Goal: Communication & Community: Answer question/provide support

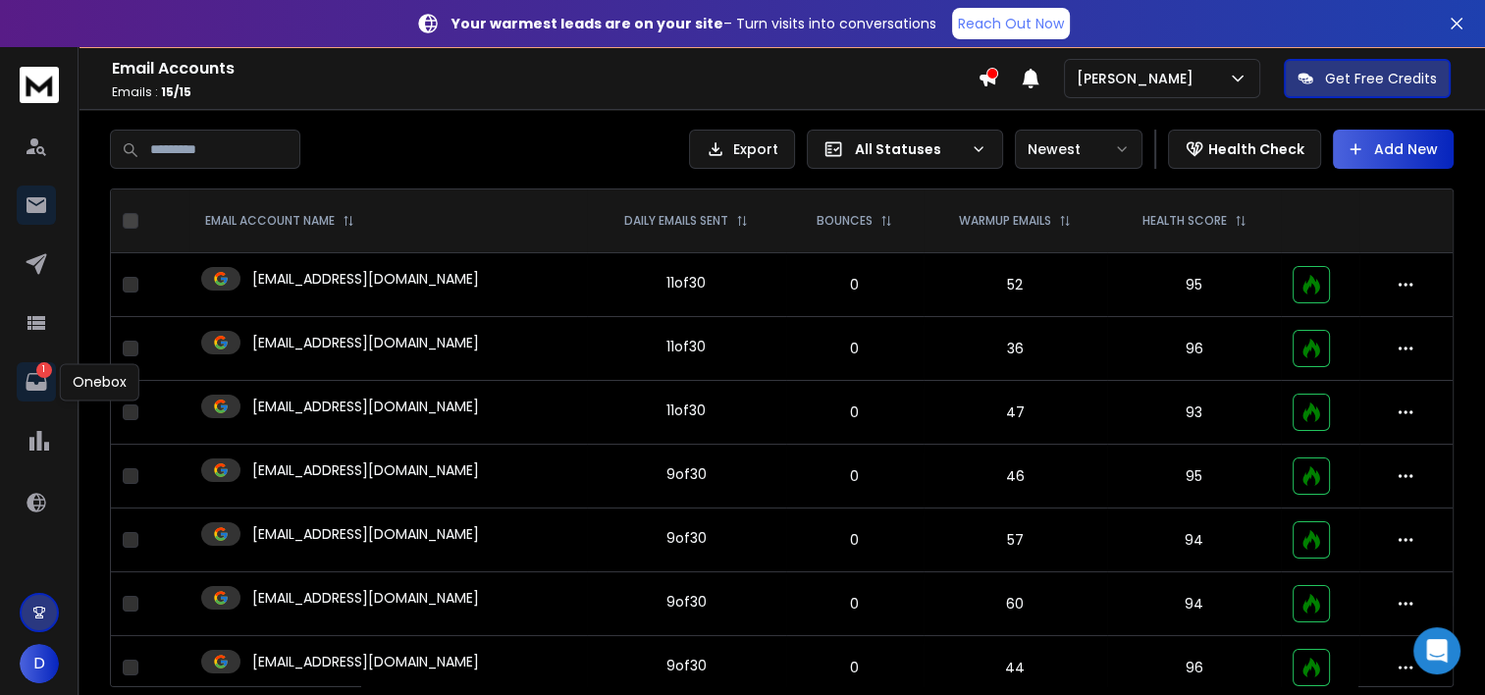
click at [35, 385] on icon at bounding box center [36, 382] width 21 height 18
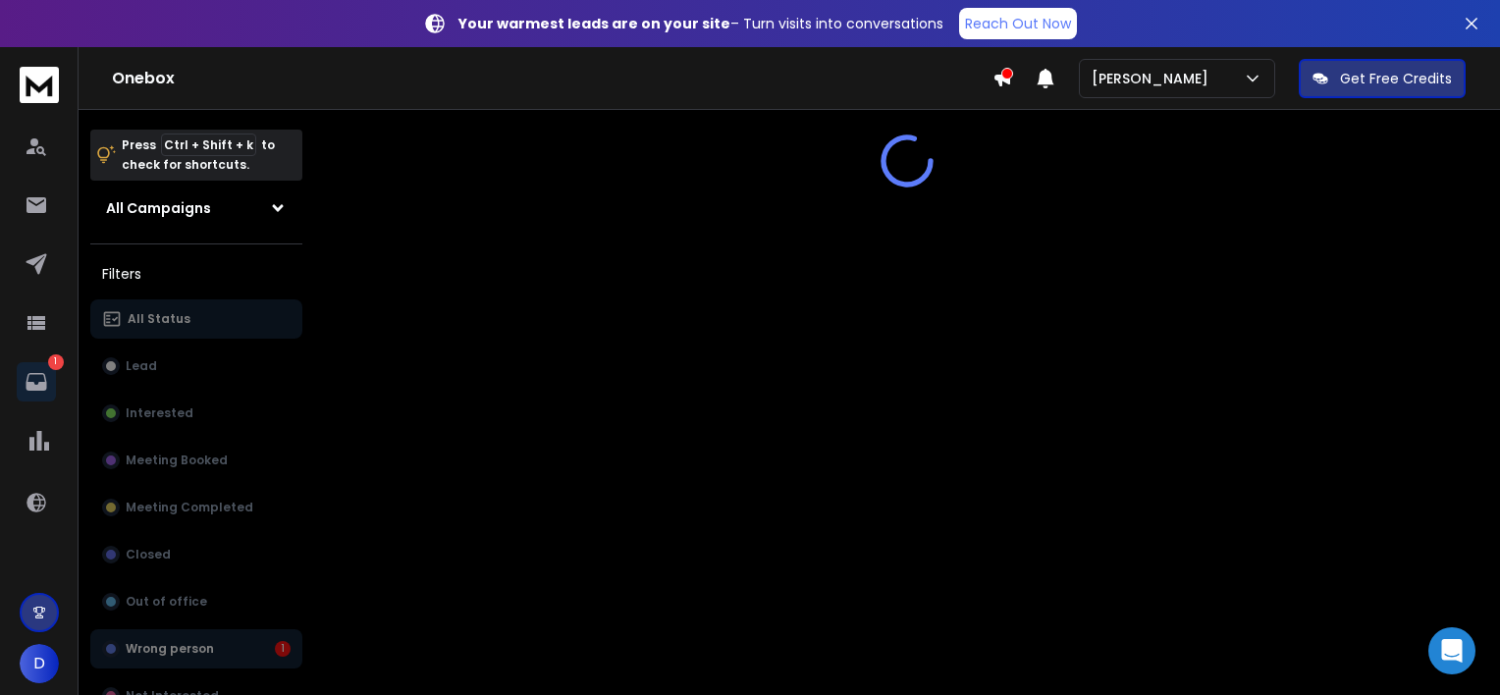
click at [240, 640] on div "All Status Lead Interested Meeting Booked Meeting Completed Closed Out of offic…" at bounding box center [196, 507] width 212 height 416
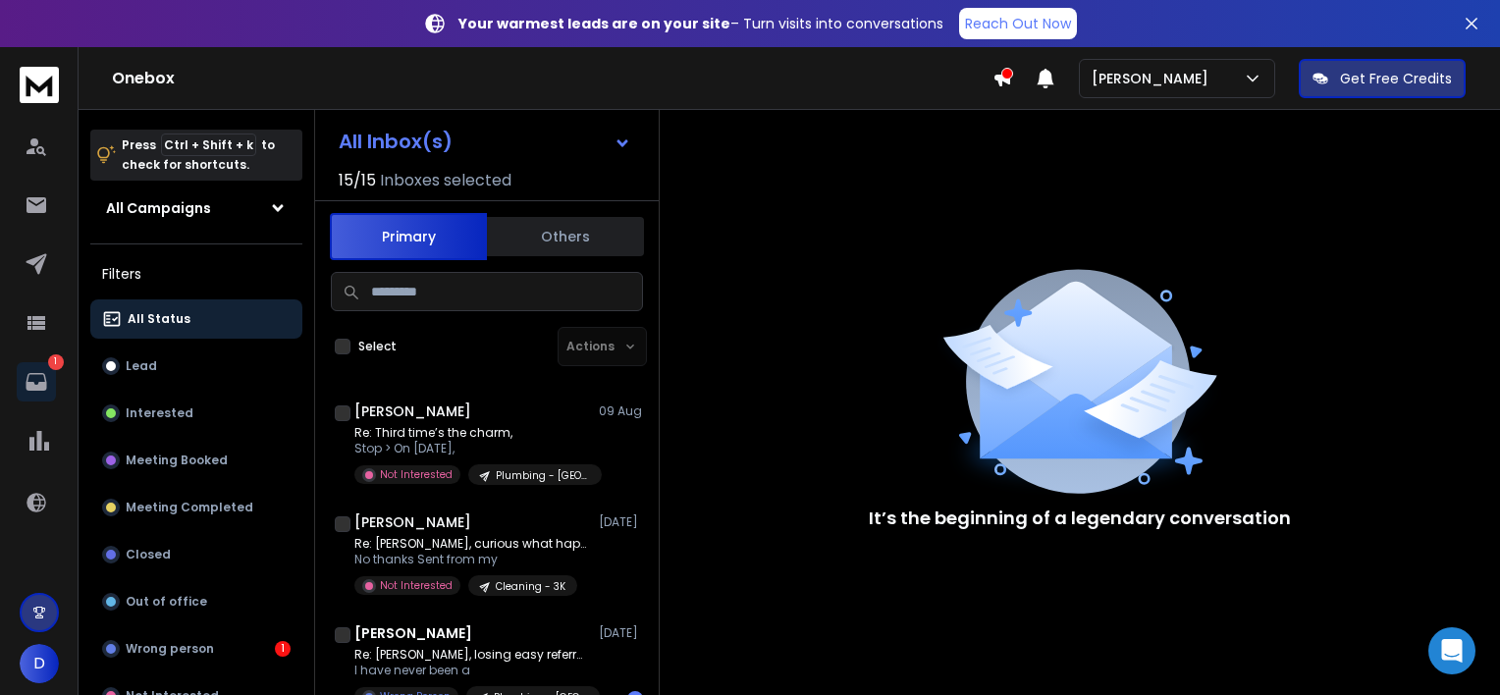
click at [247, 648] on button "Wrong person 1" at bounding box center [196, 648] width 212 height 39
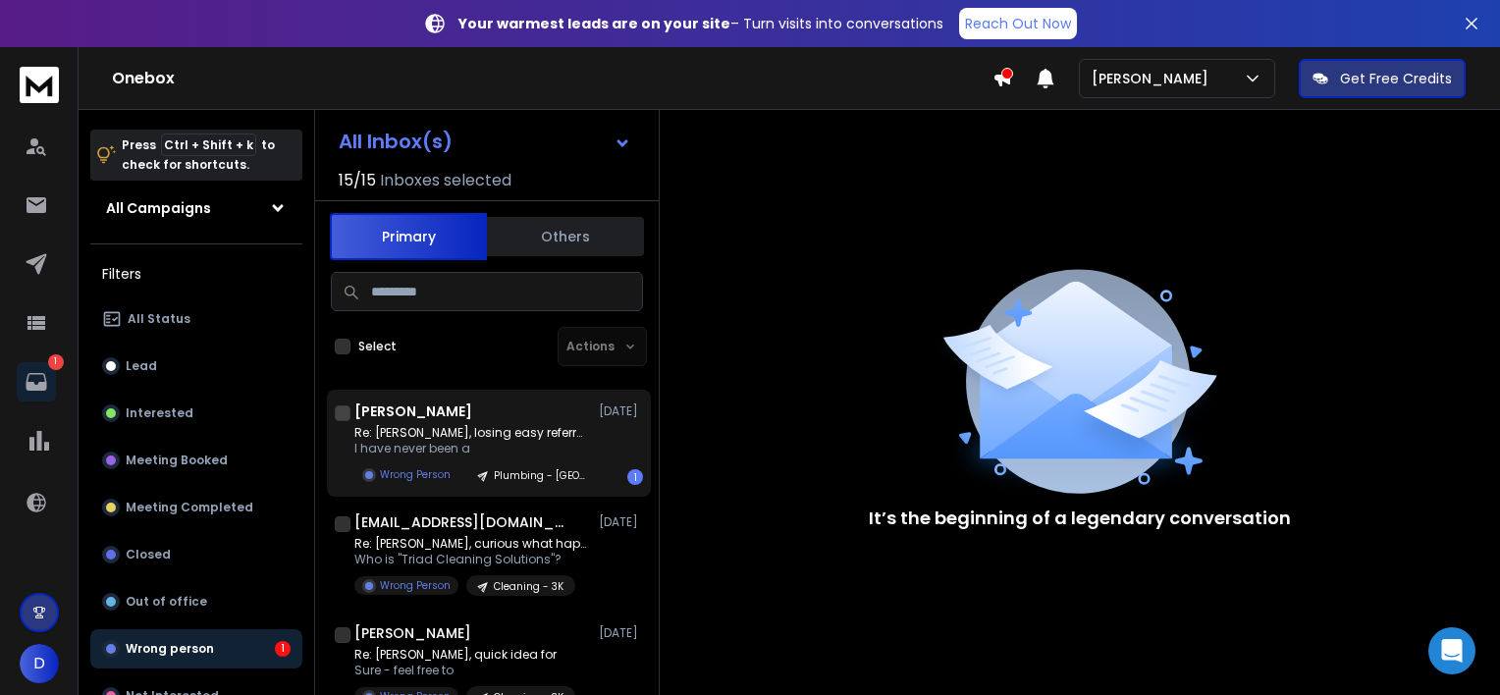
click at [560, 441] on p "I have never been a" at bounding box center [472, 449] width 236 height 16
click at [539, 426] on p "Re: [PERSON_NAME], losing easy referrals" at bounding box center [472, 433] width 236 height 16
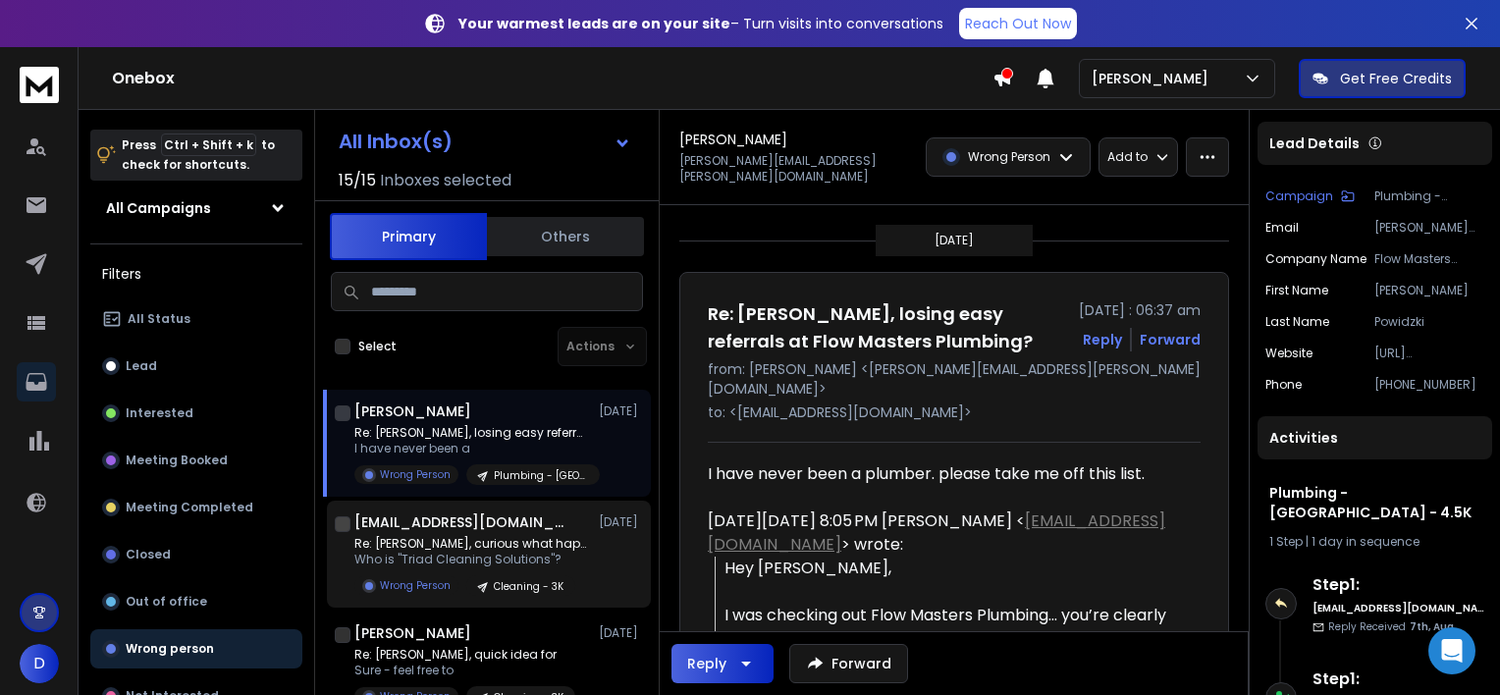
click at [462, 554] on p "Who is "Triad Cleaning Solutions"?" at bounding box center [472, 560] width 236 height 16
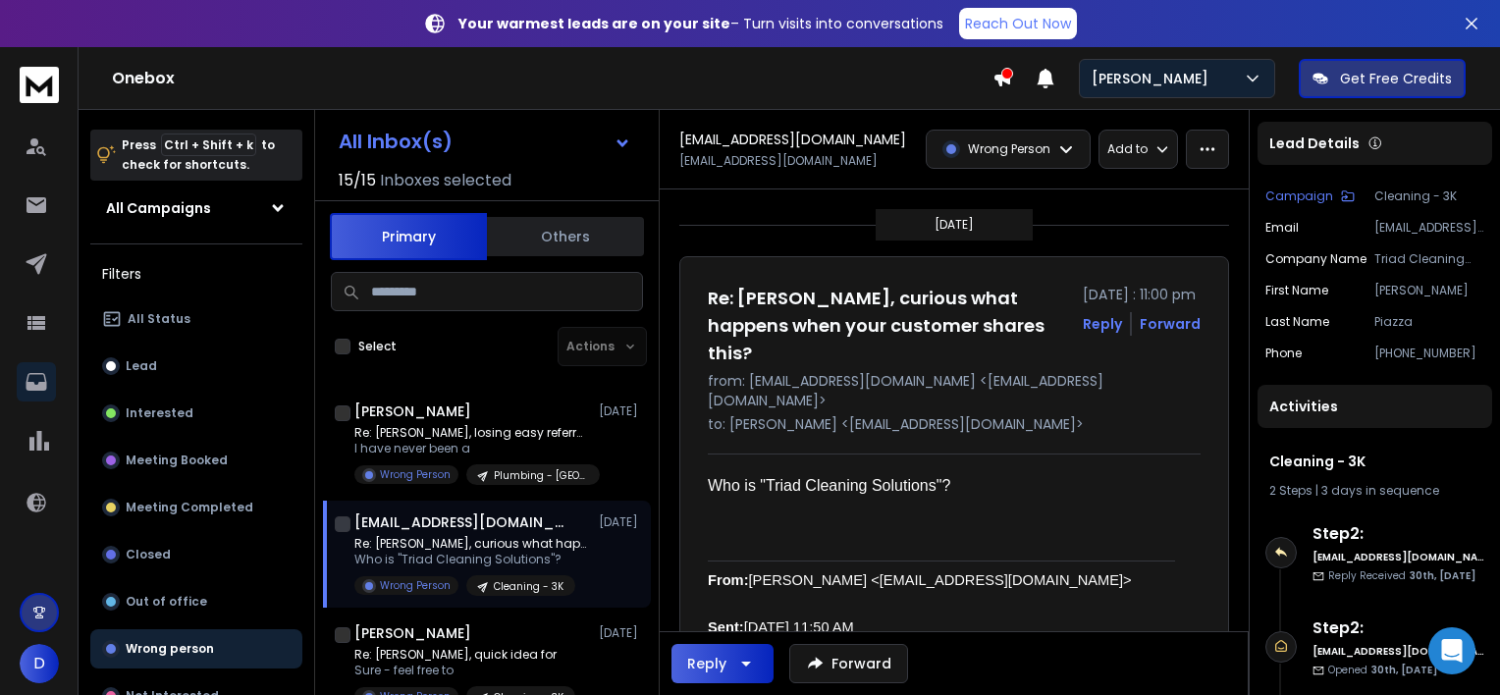
click at [1242, 79] on div "[PERSON_NAME]" at bounding box center [1176, 79] width 171 height 20
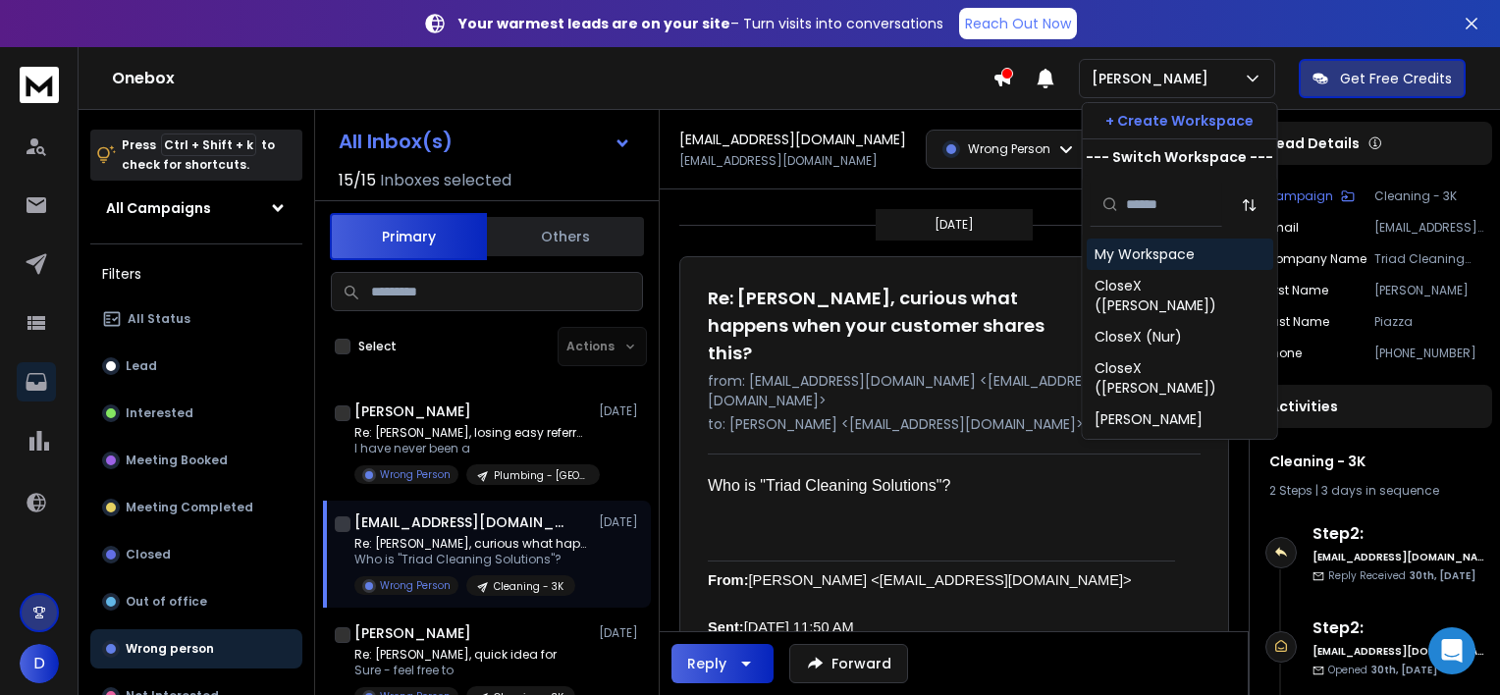
click at [656, 62] on div "Onebox [PERSON_NAME] Get Free Credits" at bounding box center [750, 78] width 1500 height 63
